Goal: Navigation & Orientation: Find specific page/section

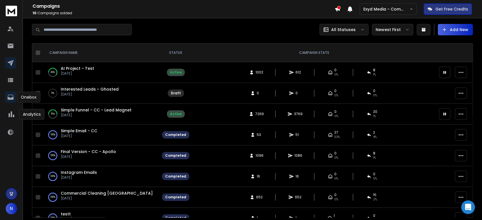
click at [10, 100] on icon at bounding box center [10, 97] width 7 height 7
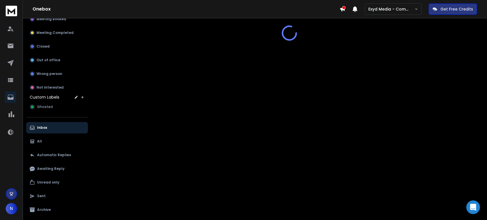
scroll to position [105, 0]
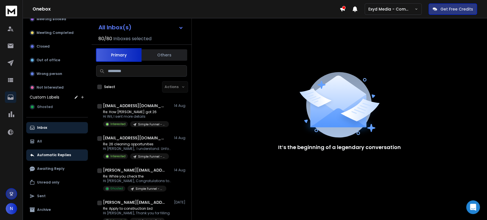
click at [50, 153] on div "Automatic Replies" at bounding box center [50, 155] width 41 height 7
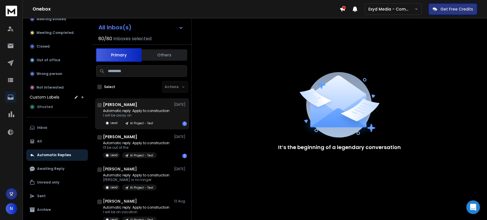
scroll to position [130, 0]
